Goal: Task Accomplishment & Management: Manage account settings

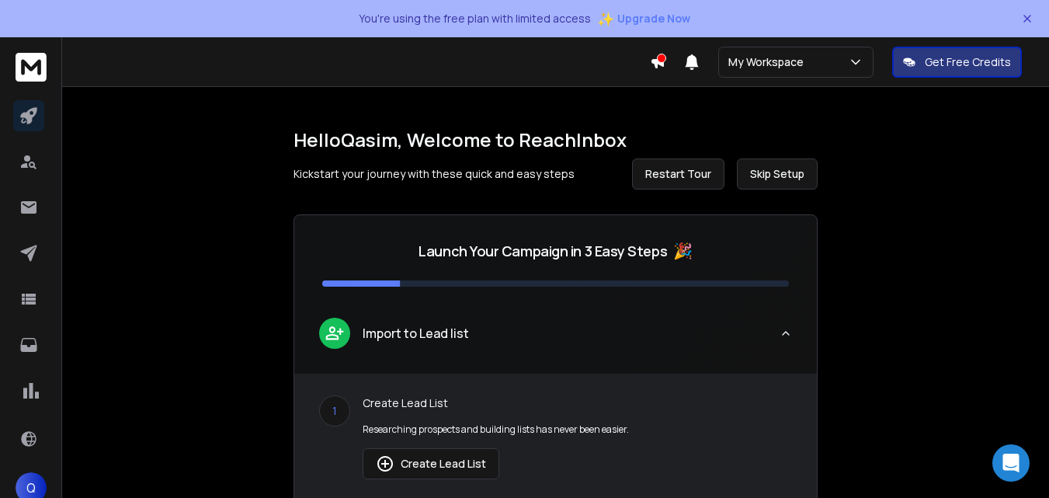
click at [1029, 20] on icon "Close notification" at bounding box center [1027, 19] width 6 height 6
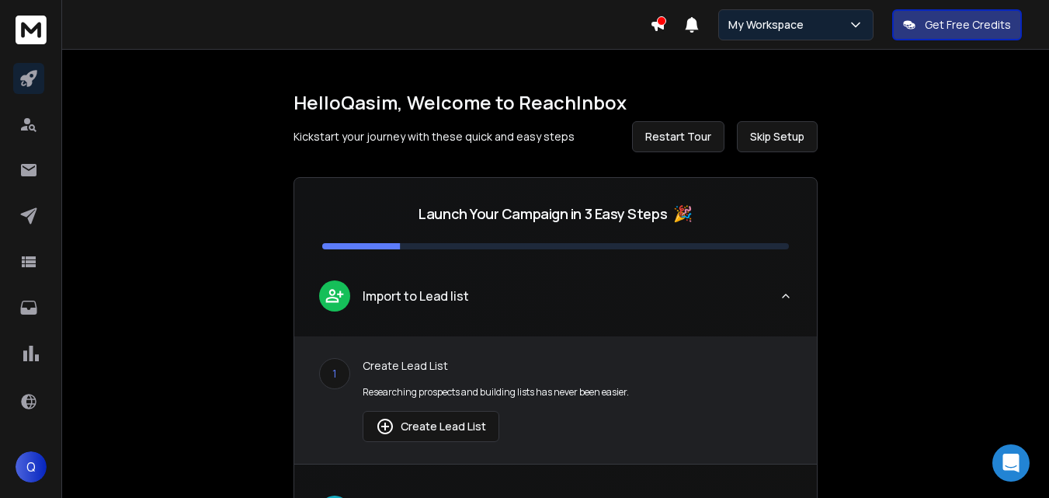
click at [859, 24] on icon "button" at bounding box center [856, 25] width 16 height 16
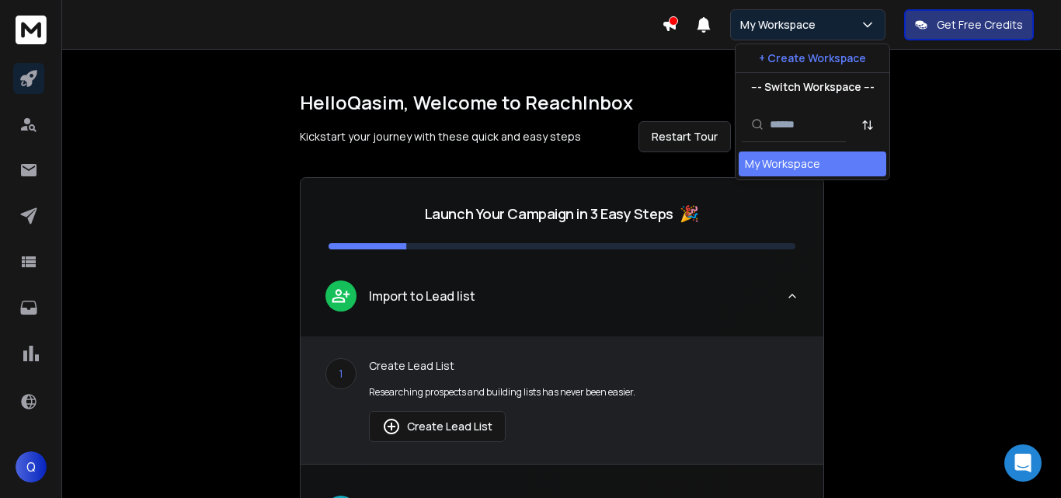
click at [859, 24] on div "My Workspace" at bounding box center [807, 25] width 135 height 16
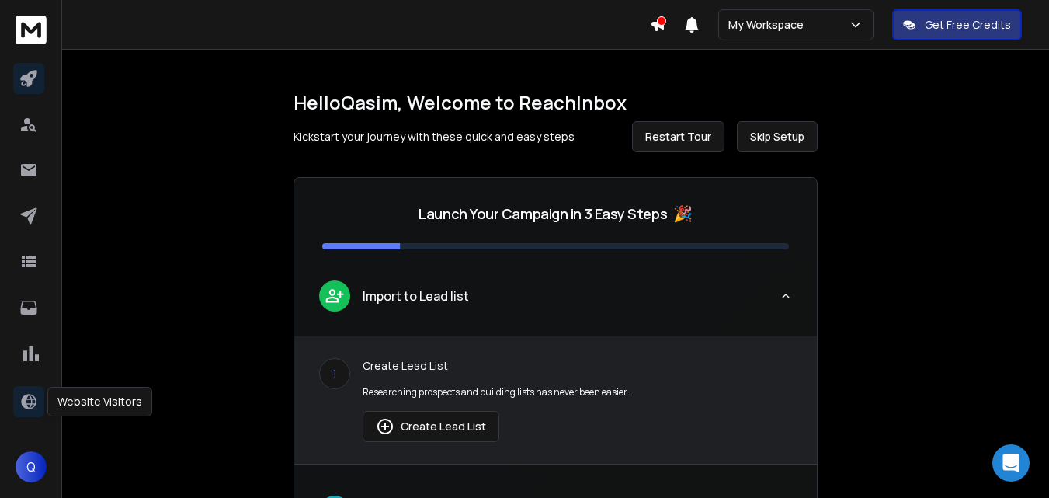
scroll to position [182, 0]
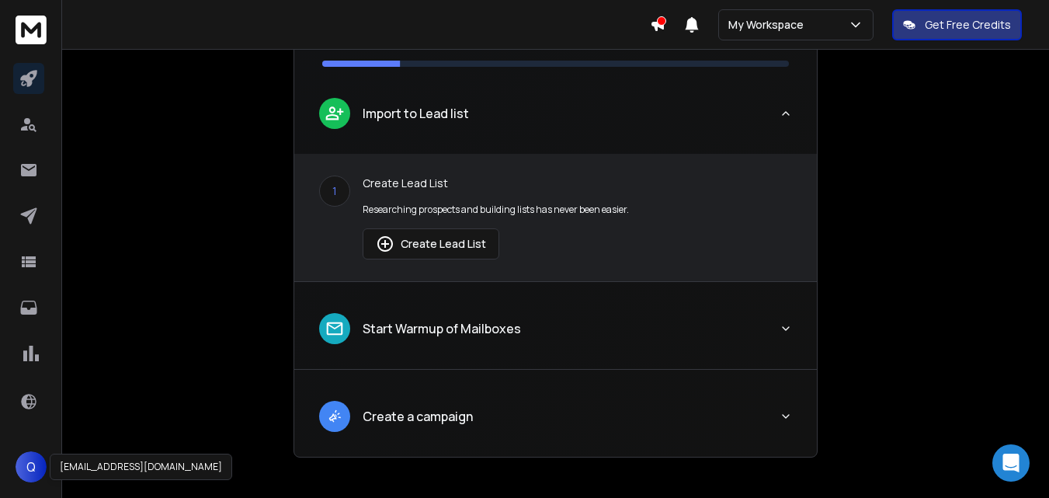
click at [24, 462] on span "Q" at bounding box center [31, 466] width 31 height 31
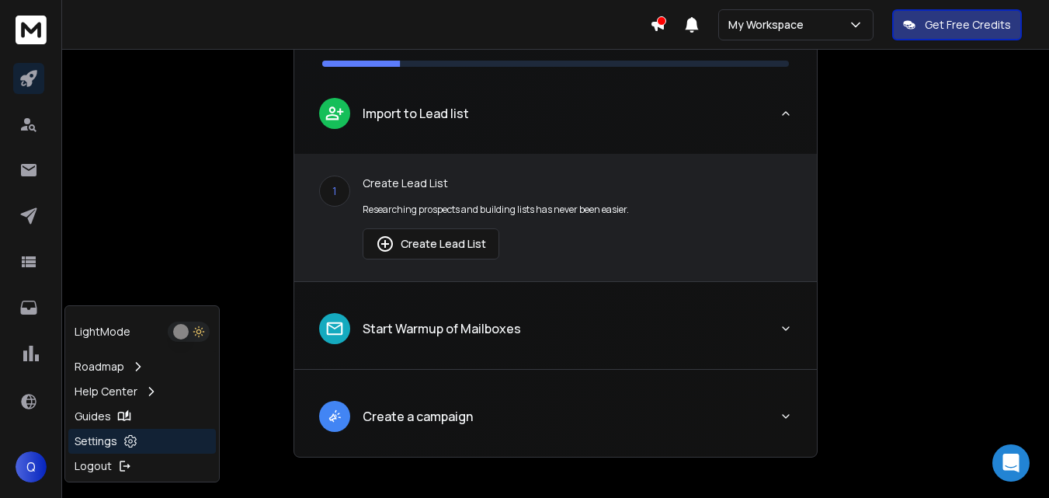
click at [159, 440] on div "Settings" at bounding box center [142, 441] width 148 height 25
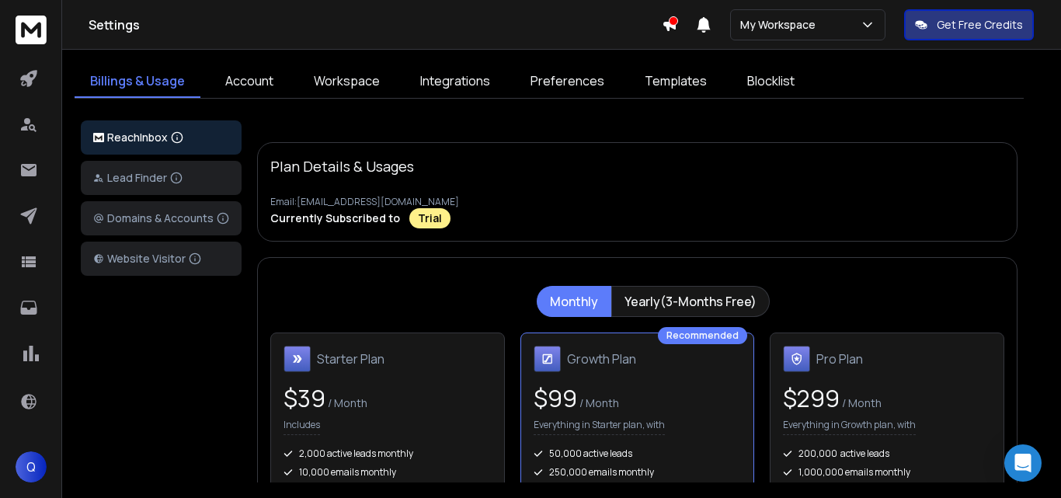
click at [31, 31] on icon at bounding box center [31, 30] width 31 height 29
